Goal: Navigation & Orientation: Find specific page/section

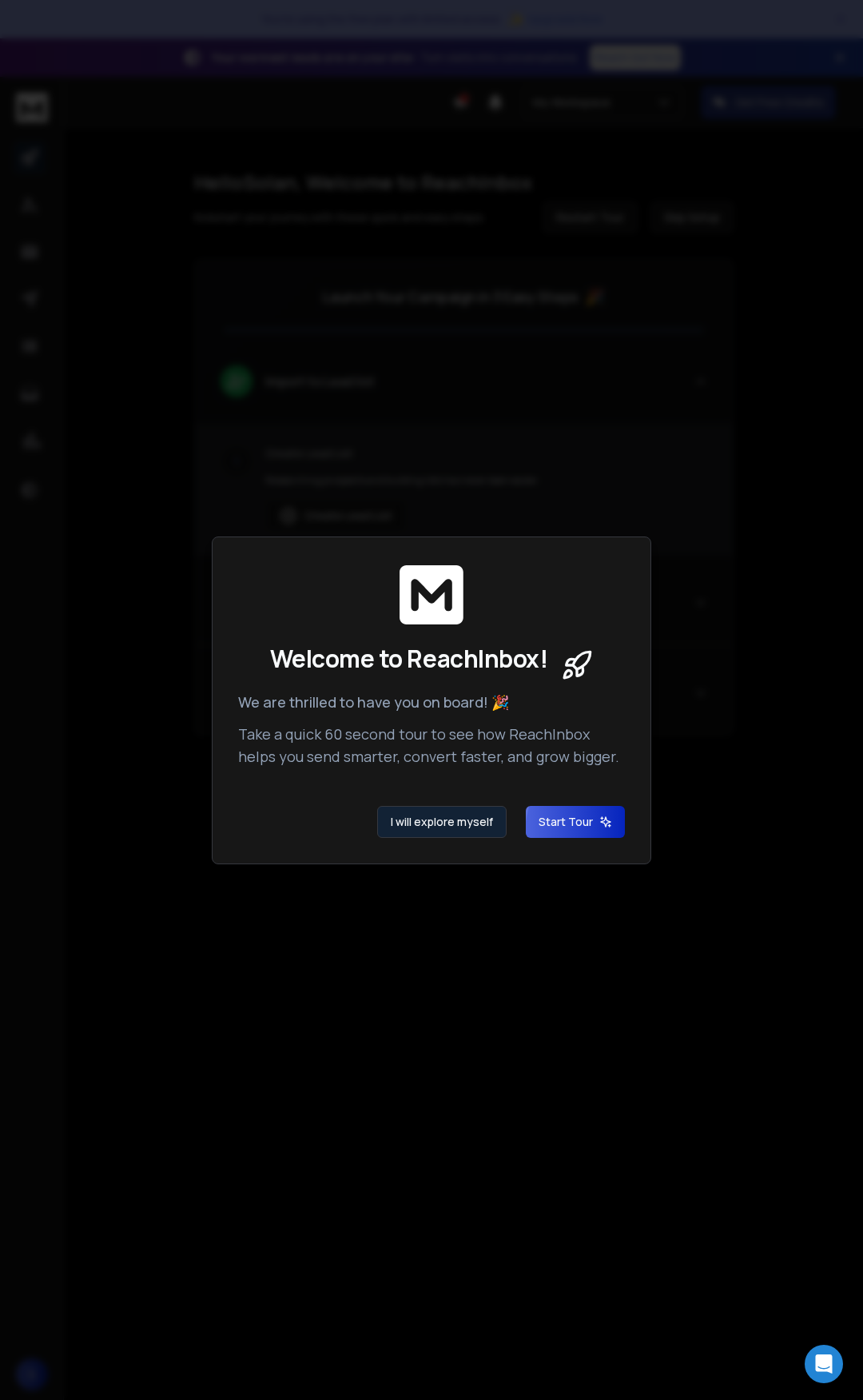
click at [446, 828] on button "I will explore myself" at bounding box center [442, 821] width 129 height 32
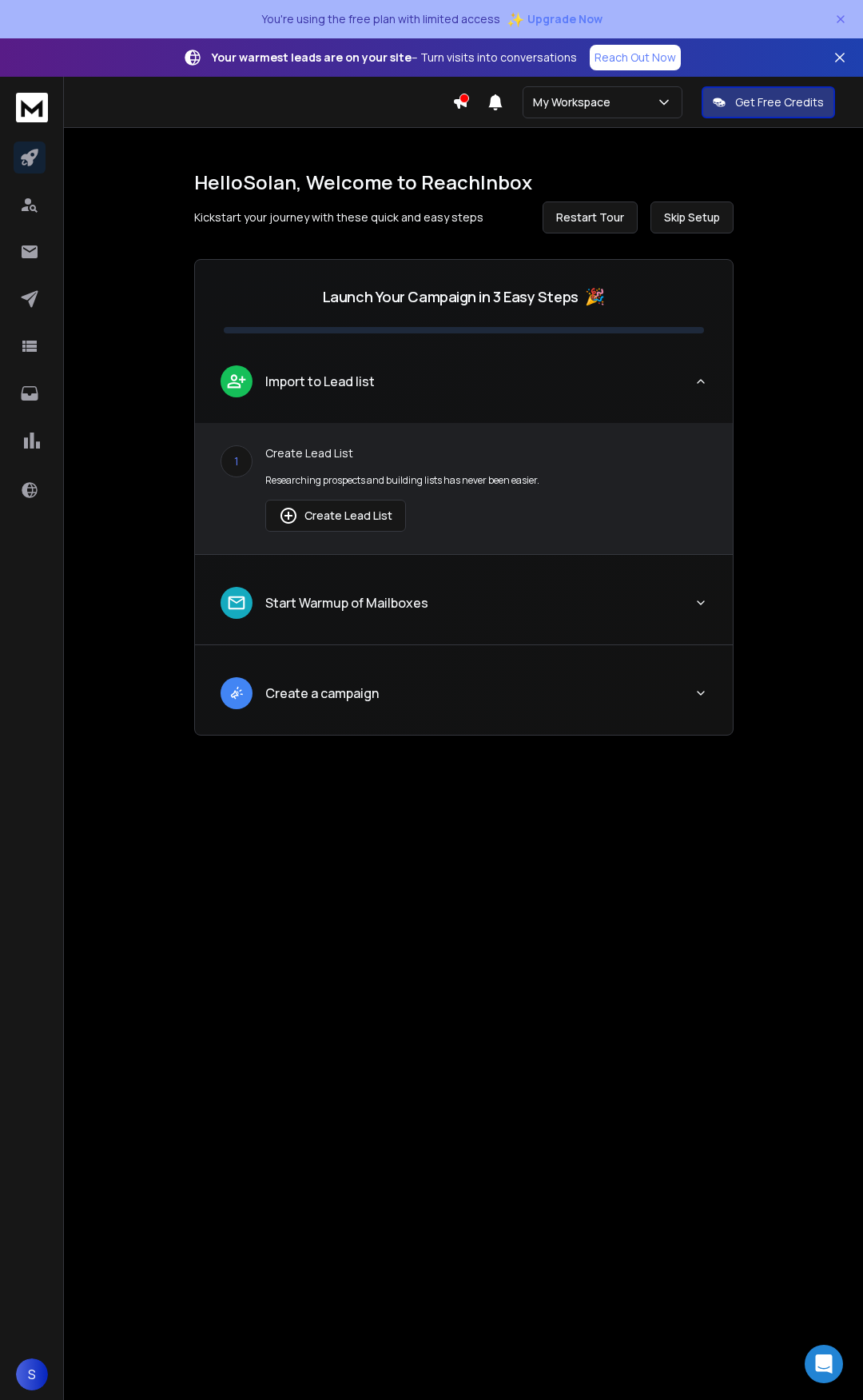
click at [40, 107] on img at bounding box center [31, 107] width 32 height 30
click at [22, 203] on icon at bounding box center [30, 204] width 19 height 19
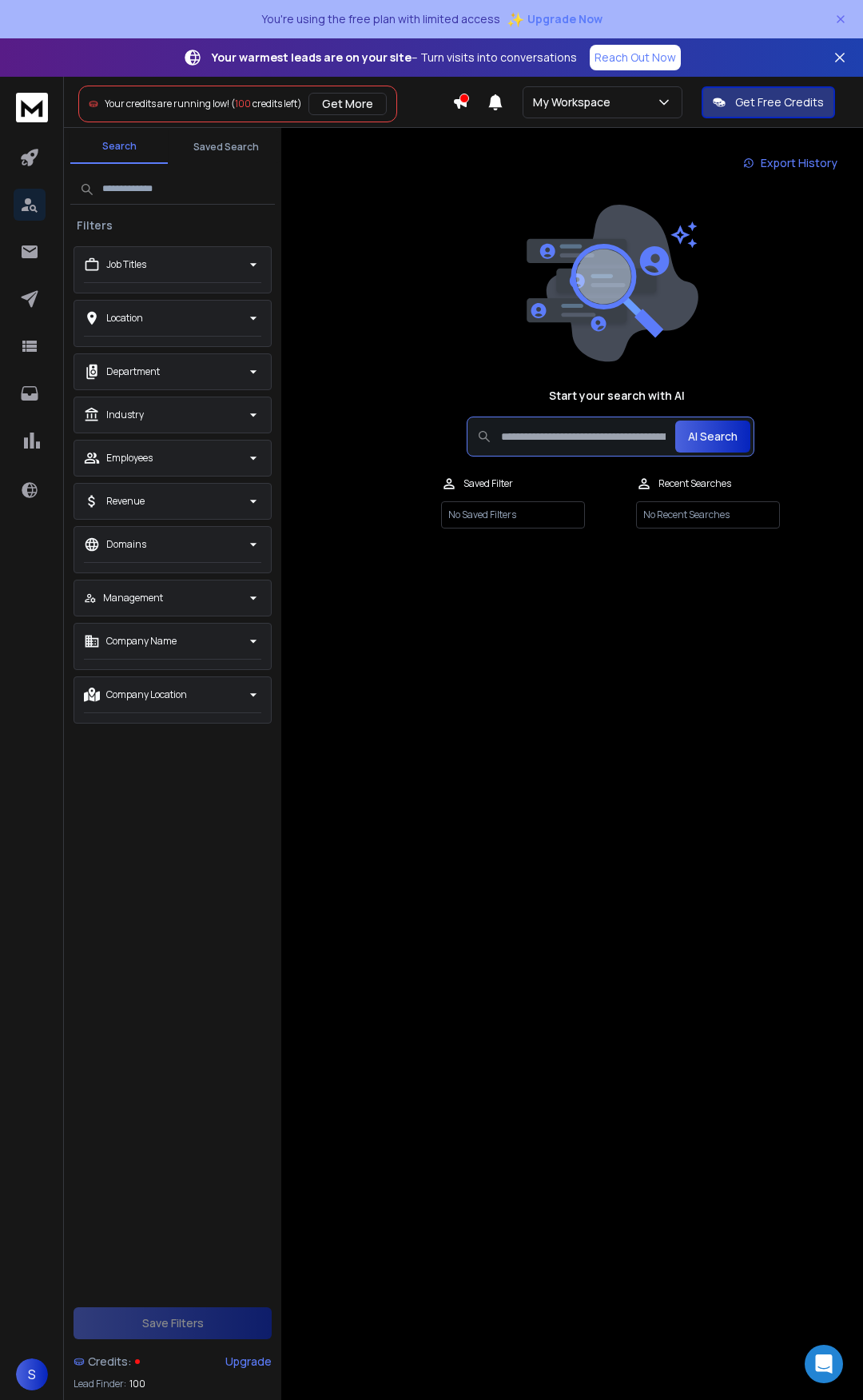
click at [164, 269] on div "Job Titles" at bounding box center [172, 265] width 177 height 16
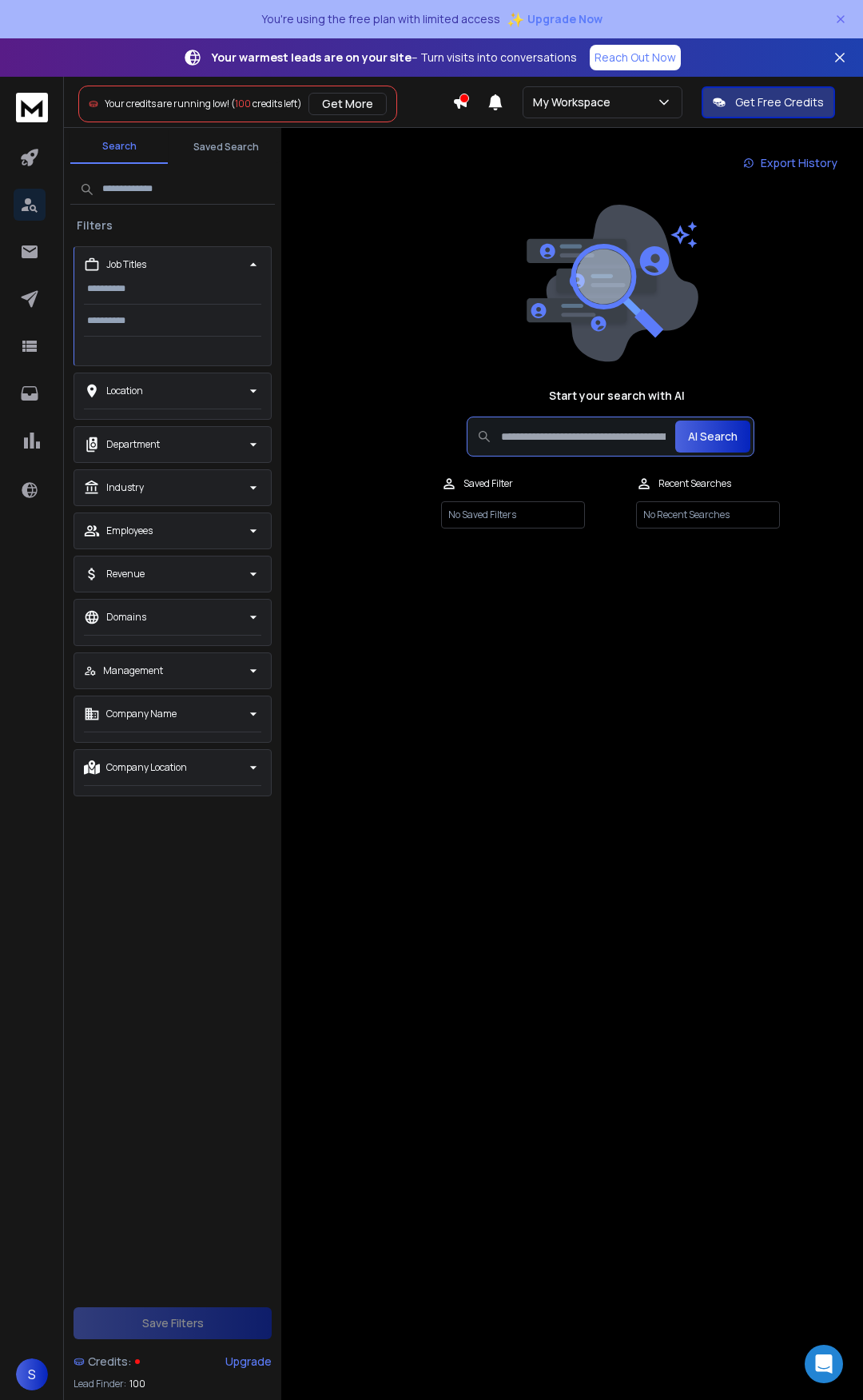
click at [164, 288] on input at bounding box center [172, 288] width 177 height 32
click at [24, 244] on icon at bounding box center [30, 252] width 19 height 19
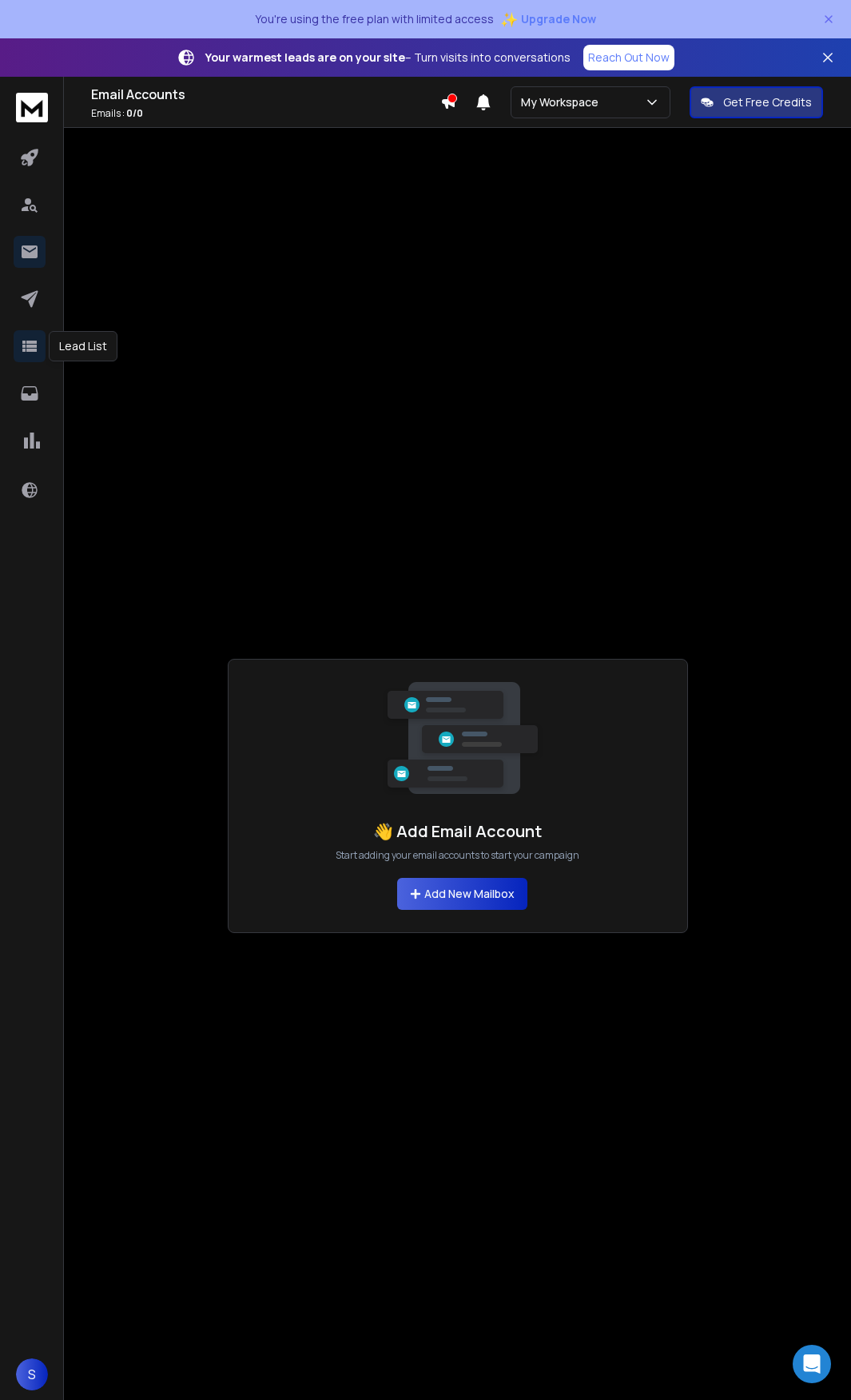
click at [17, 350] on link at bounding box center [30, 346] width 32 height 32
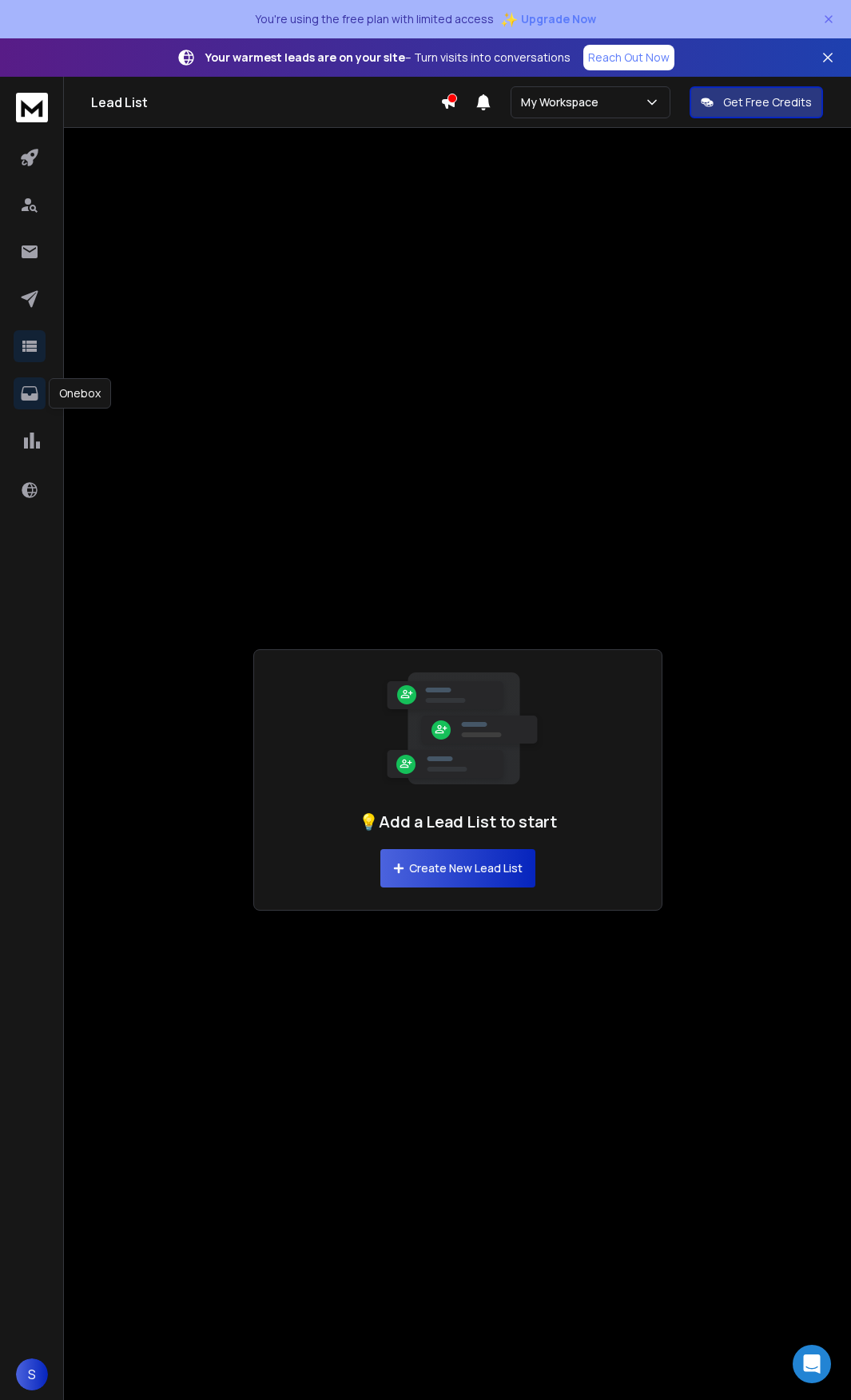
click at [26, 385] on icon at bounding box center [30, 393] width 19 height 19
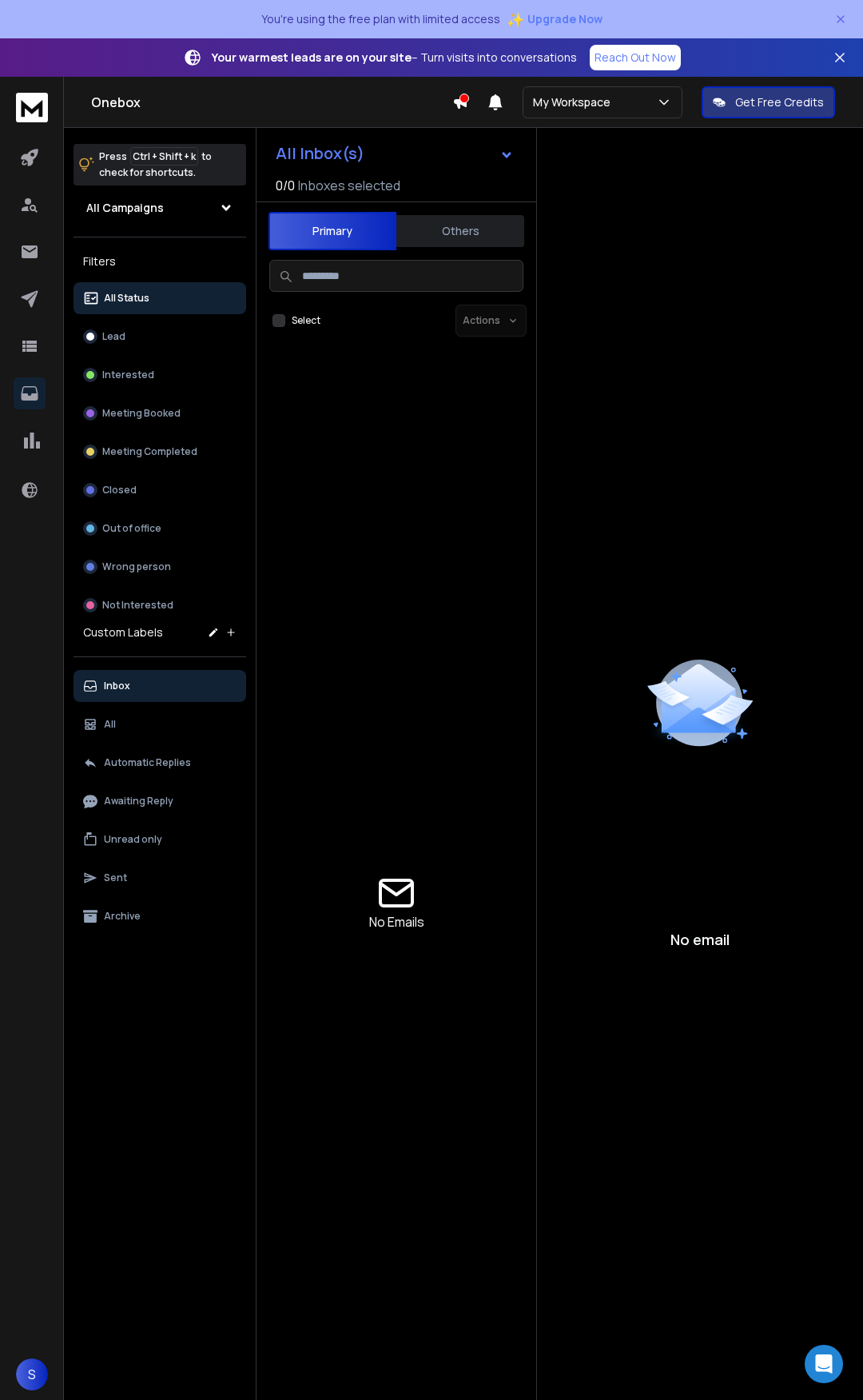
click at [421, 281] on input at bounding box center [396, 275] width 254 height 32
type input "*******"
click at [18, 442] on link at bounding box center [32, 440] width 37 height 37
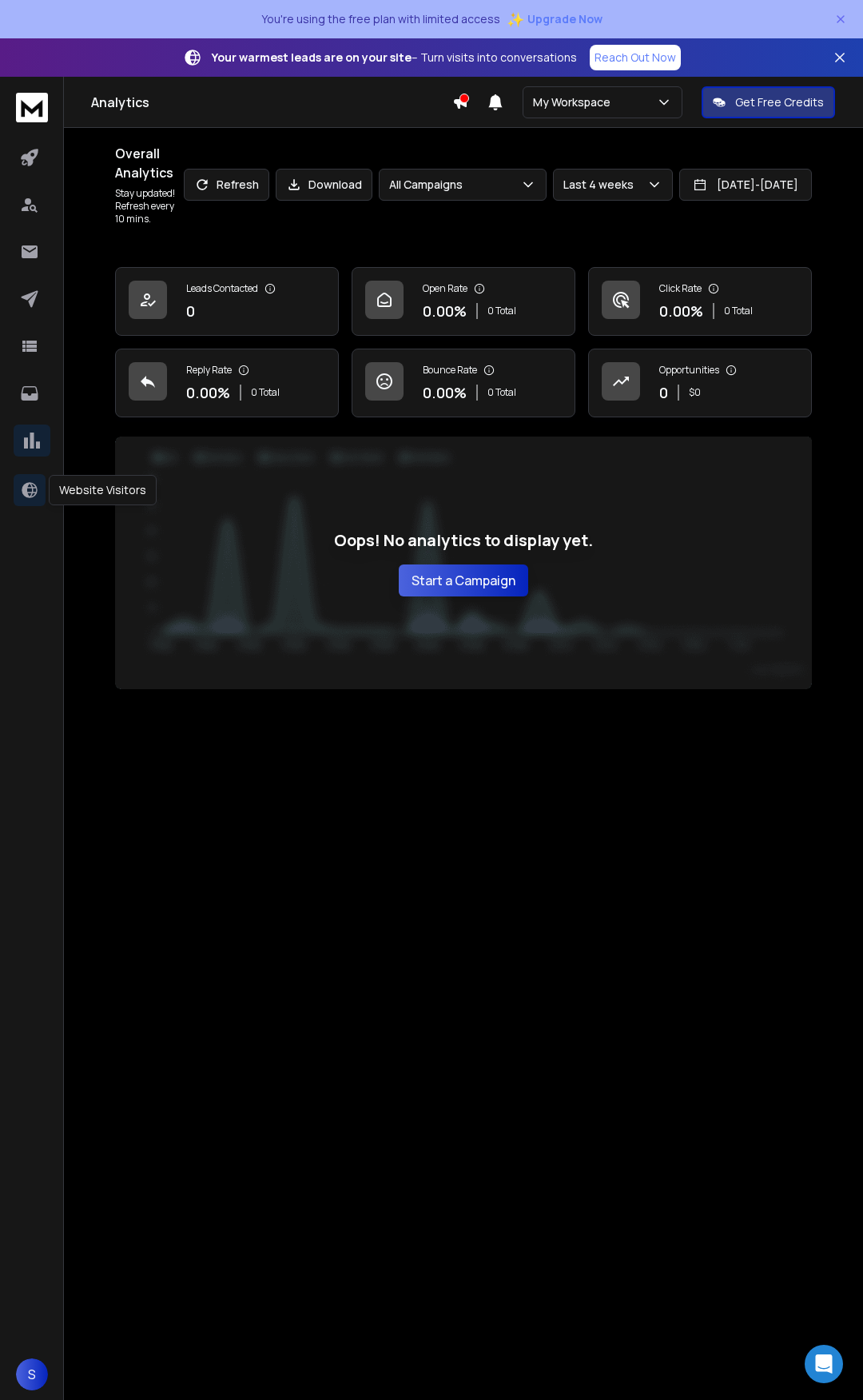
click at [36, 498] on icon at bounding box center [30, 490] width 19 height 19
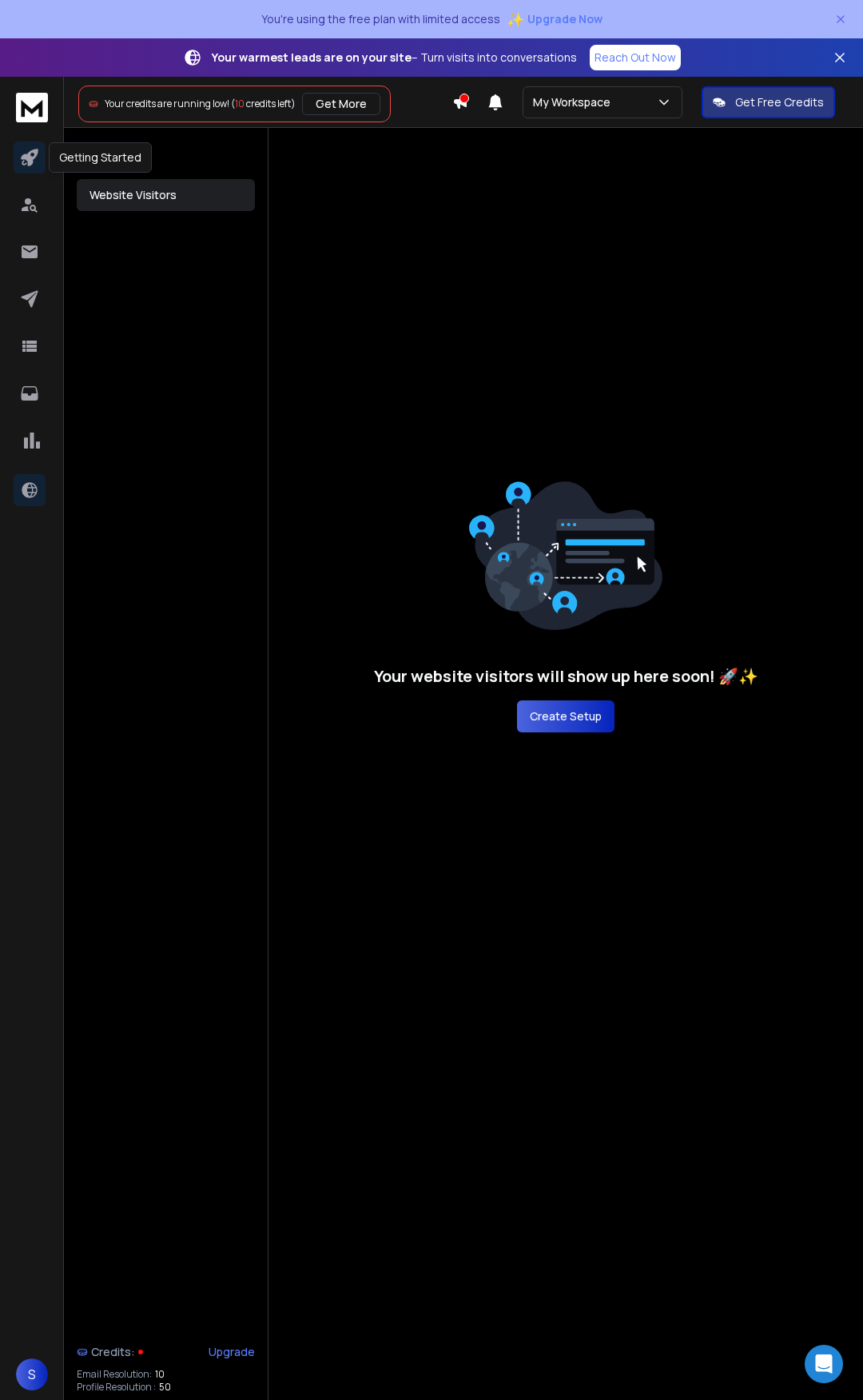
click at [24, 163] on icon at bounding box center [30, 157] width 19 height 19
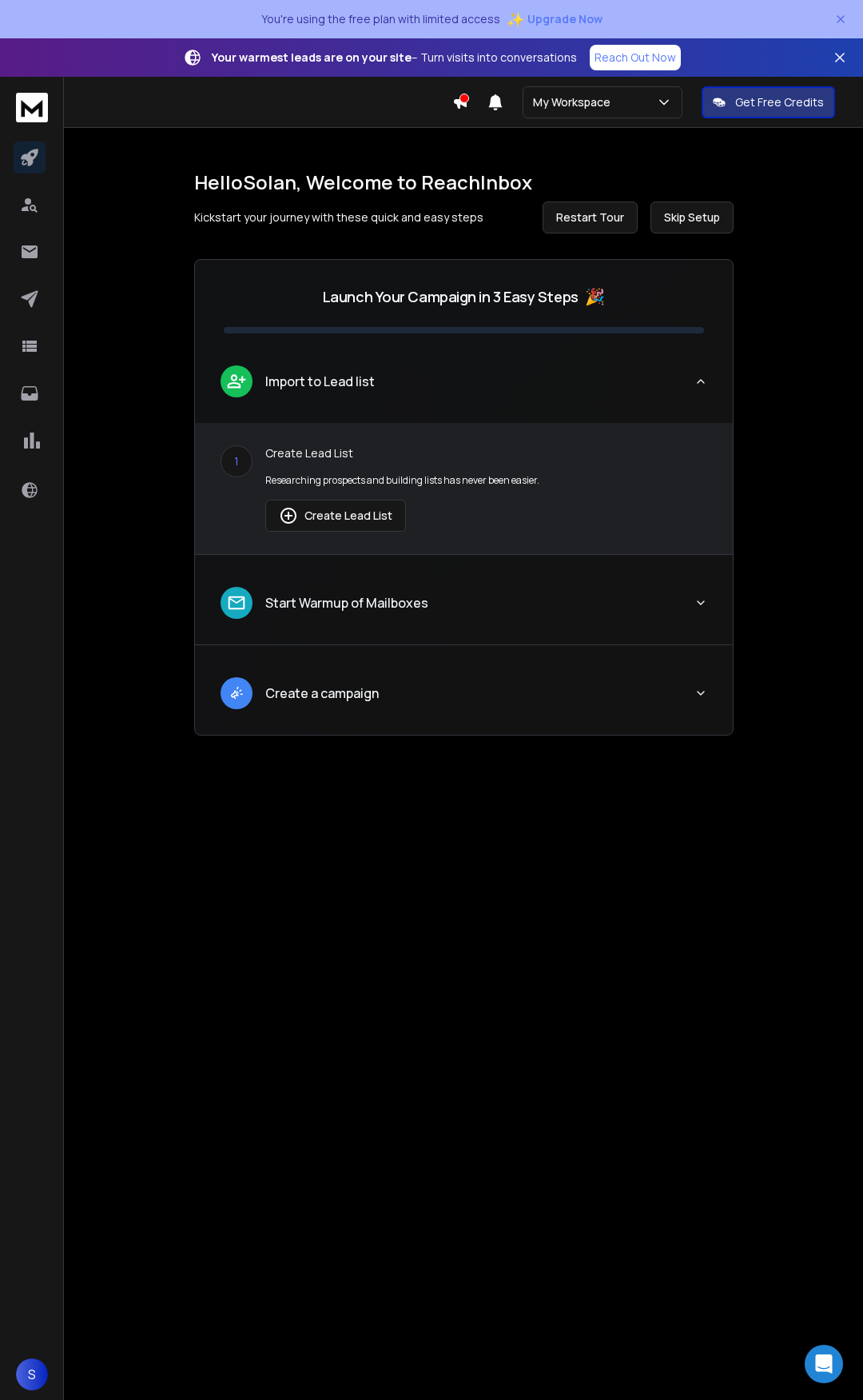
click at [357, 604] on p "Start Warmup of Mailboxes" at bounding box center [347, 603] width 163 height 19
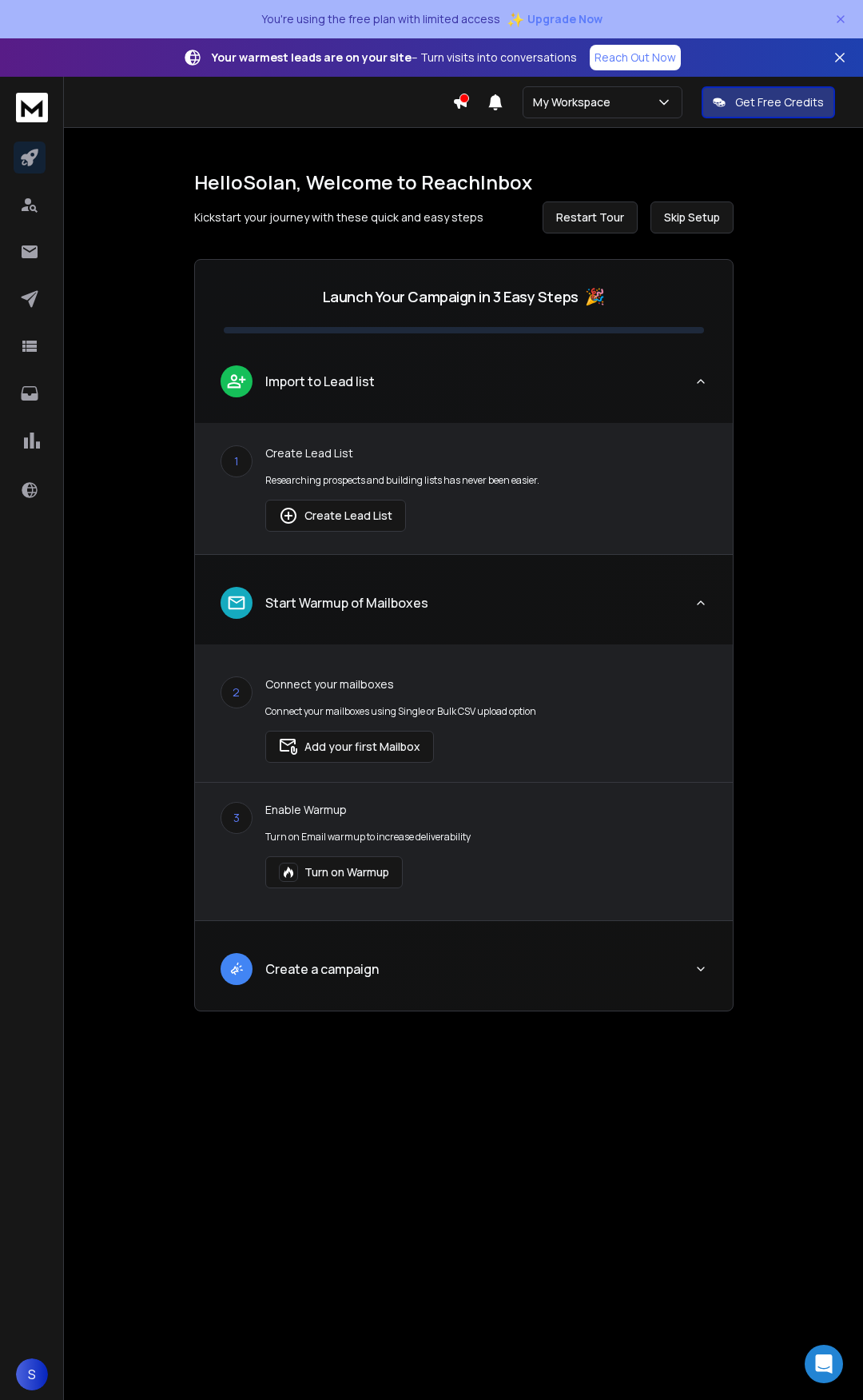
click at [357, 604] on p "Start Warmup of Mailboxes" at bounding box center [347, 603] width 163 height 19
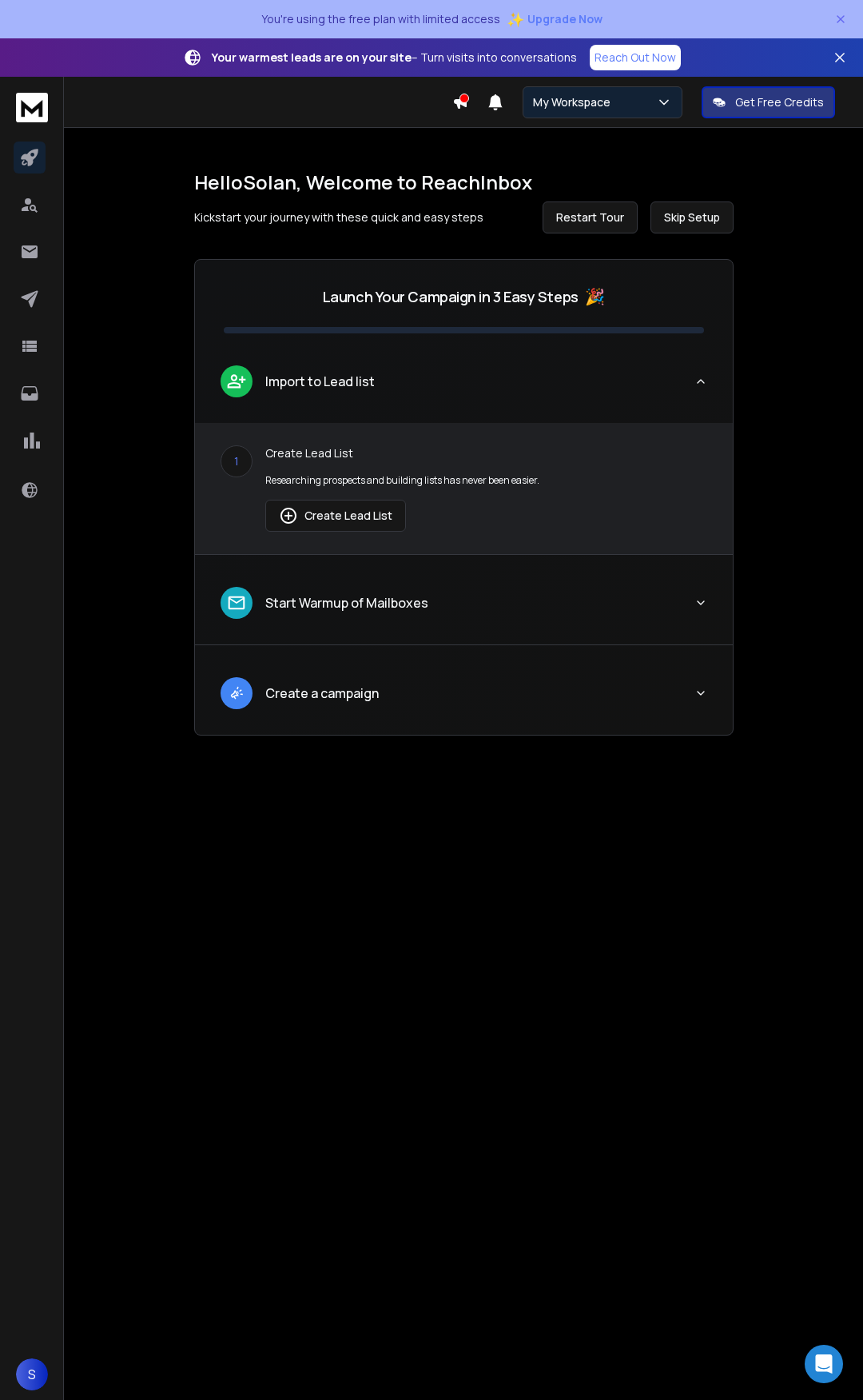
click at [660, 101] on icon "button" at bounding box center [664, 102] width 16 height 16
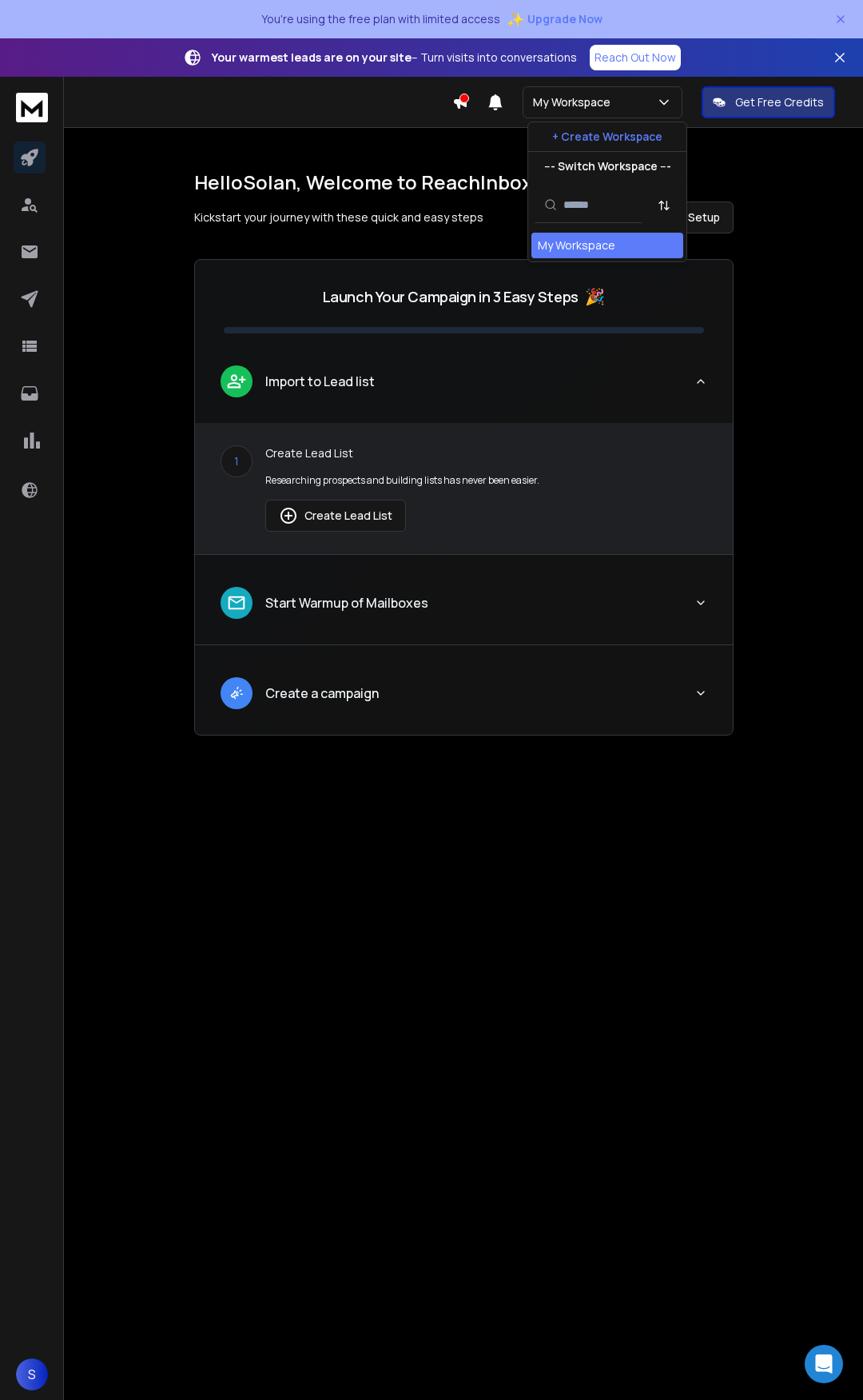
click at [600, 202] on input "text" at bounding box center [597, 204] width 69 height 35
click at [839, 56] on icon at bounding box center [839, 58] width 14 height 14
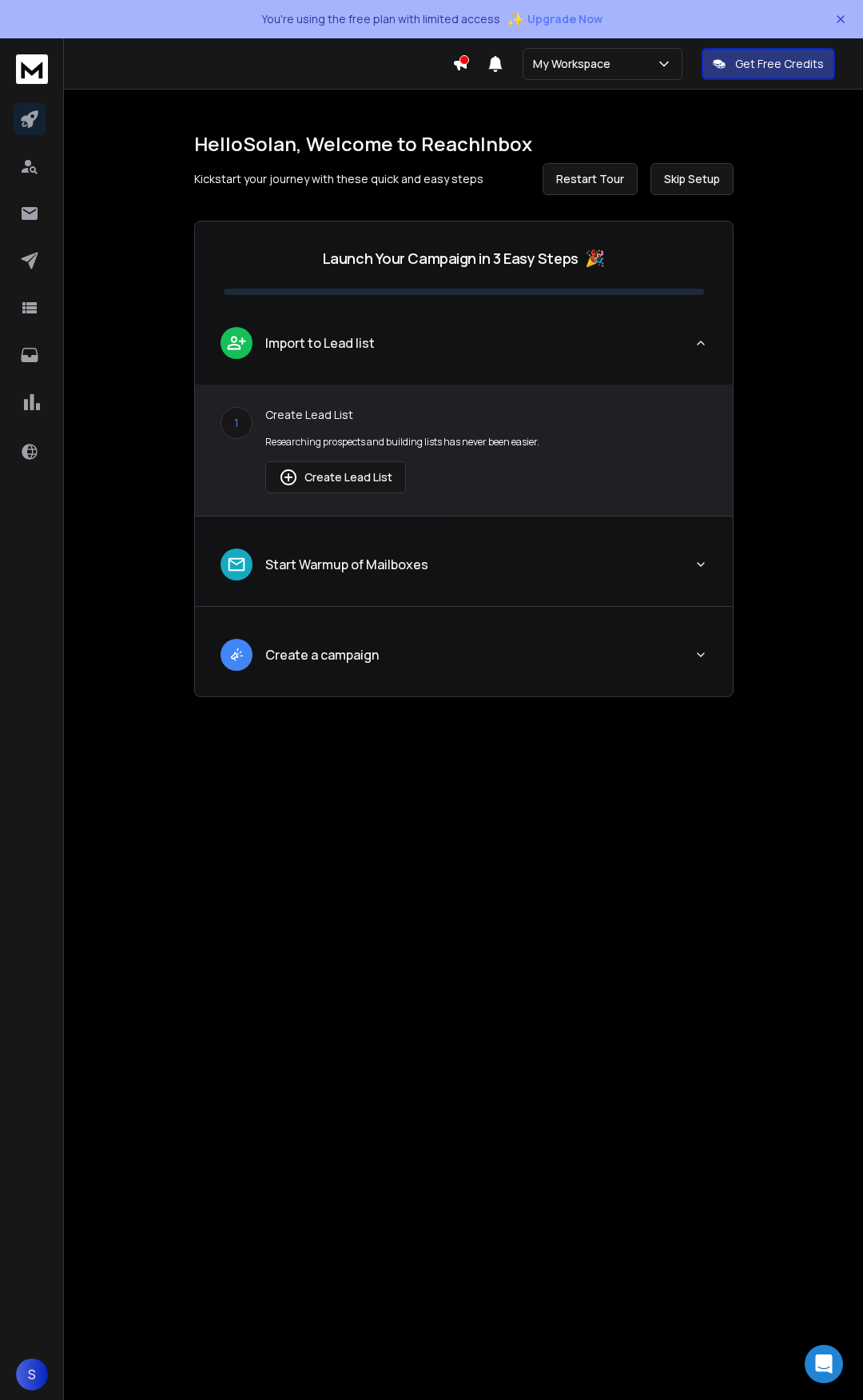
click at [839, 13] on icon "Close notification" at bounding box center [840, 19] width 13 height 13
